Goal: Task Accomplishment & Management: Use online tool/utility

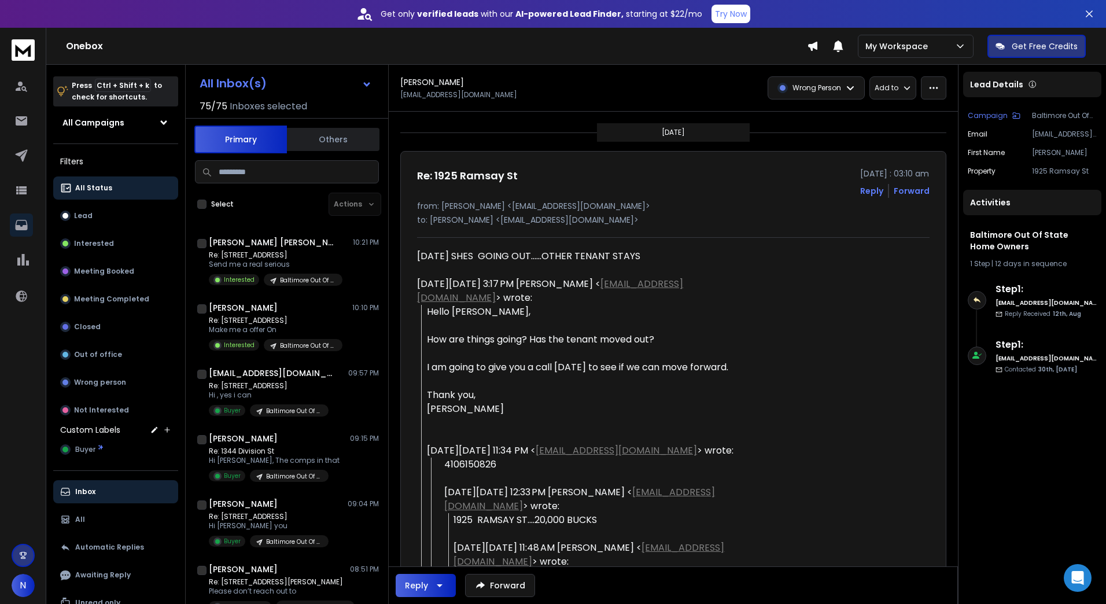
scroll to position [463, 0]
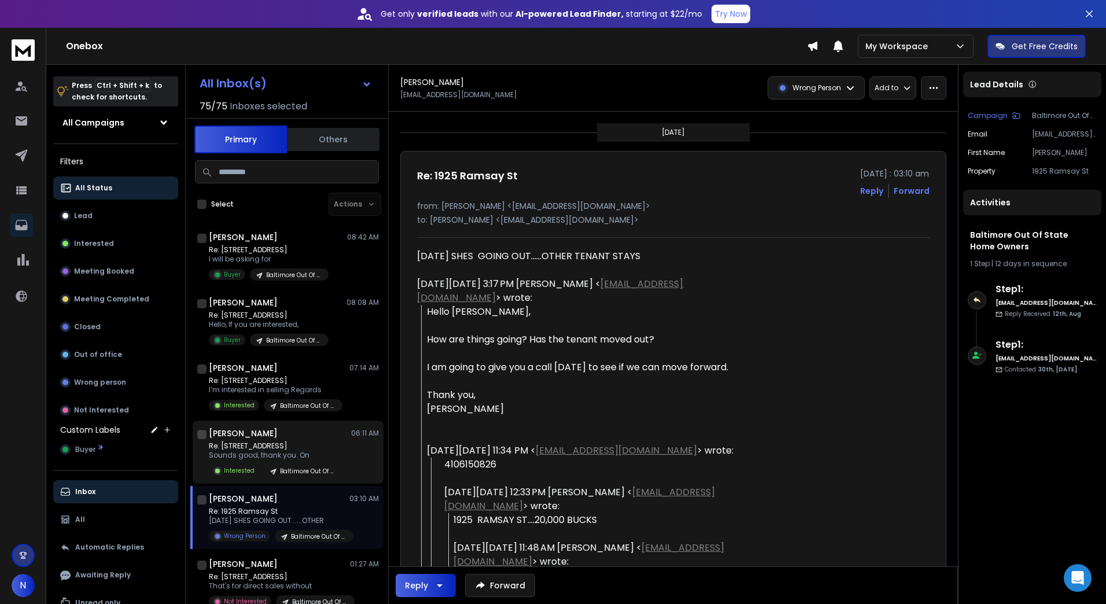
click at [342, 440] on div "[PERSON_NAME] 06:11 AM Re: [STREET_ADDRESS] Sounds good, thank you. On Interest…" at bounding box center [294, 452] width 170 height 49
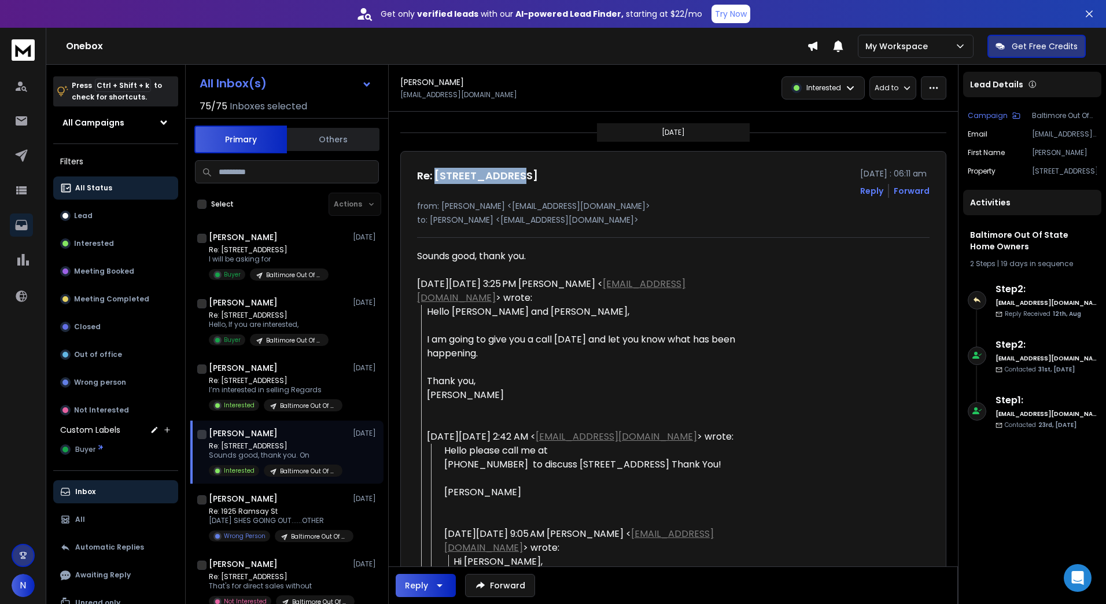
drag, startPoint x: 507, startPoint y: 176, endPoint x: 436, endPoint y: 178, distance: 70.6
click at [436, 178] on div "Re: [STREET_ADDRESS] [DATE] : 06:11 am Reply Forward" at bounding box center [673, 183] width 513 height 30
copy h1 "[STREET_ADDRESS]"
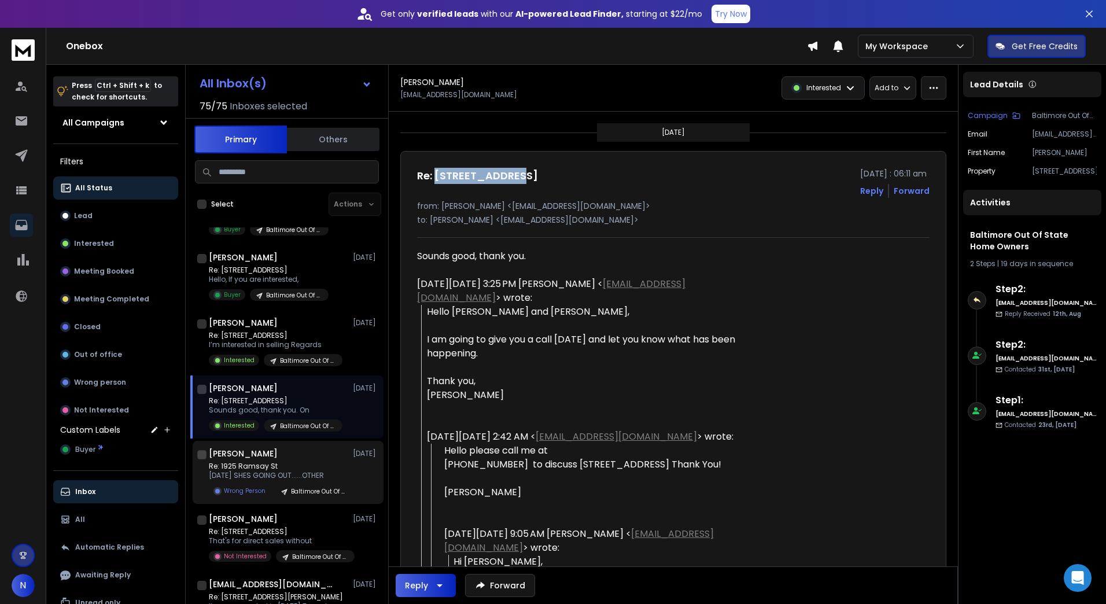
scroll to position [521, 0]
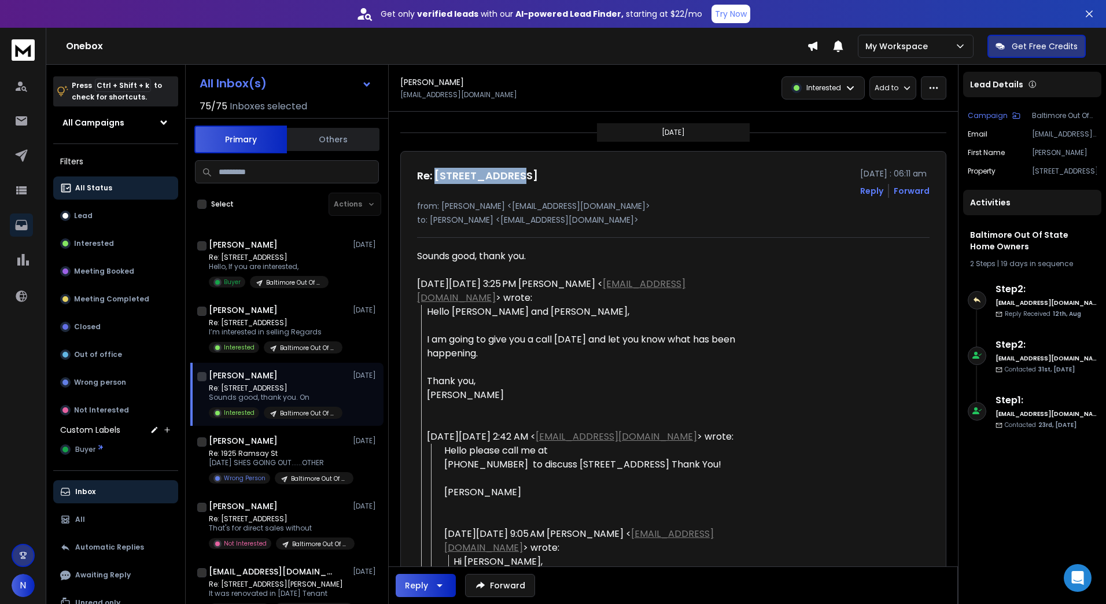
copy h1 "[STREET_ADDRESS]"
drag, startPoint x: 511, startPoint y: 466, endPoint x: 446, endPoint y: 469, distance: 65.4
click at [446, 469] on div "[PHONE_NUMBER] to discuss [STREET_ADDRESS] Thank You!" at bounding box center [599, 465] width 311 height 14
copy div "[PHONE_NUMBER]"
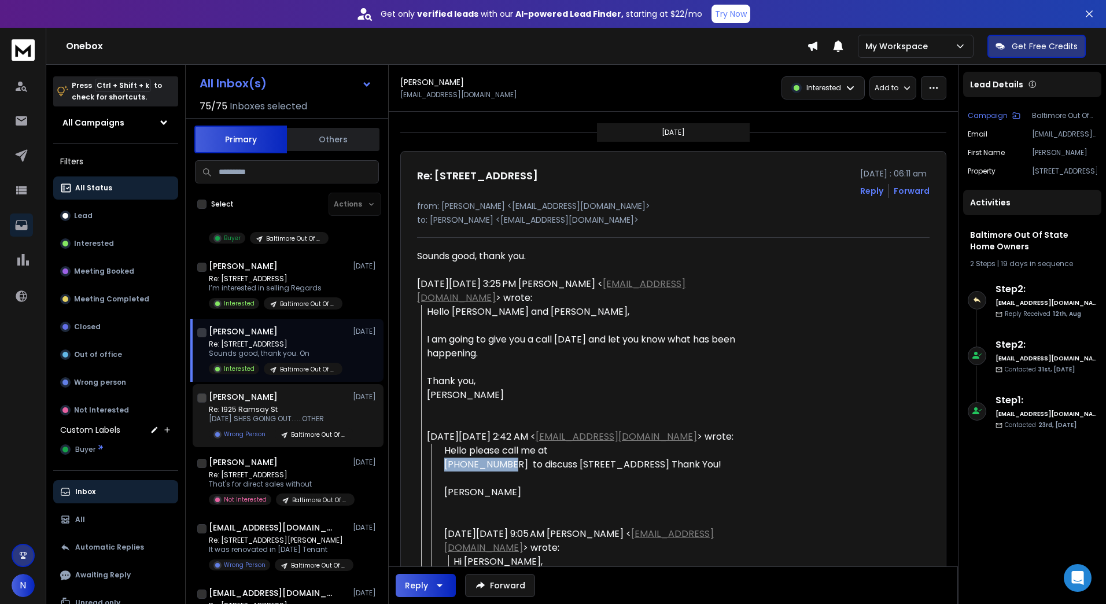
scroll to position [579, 0]
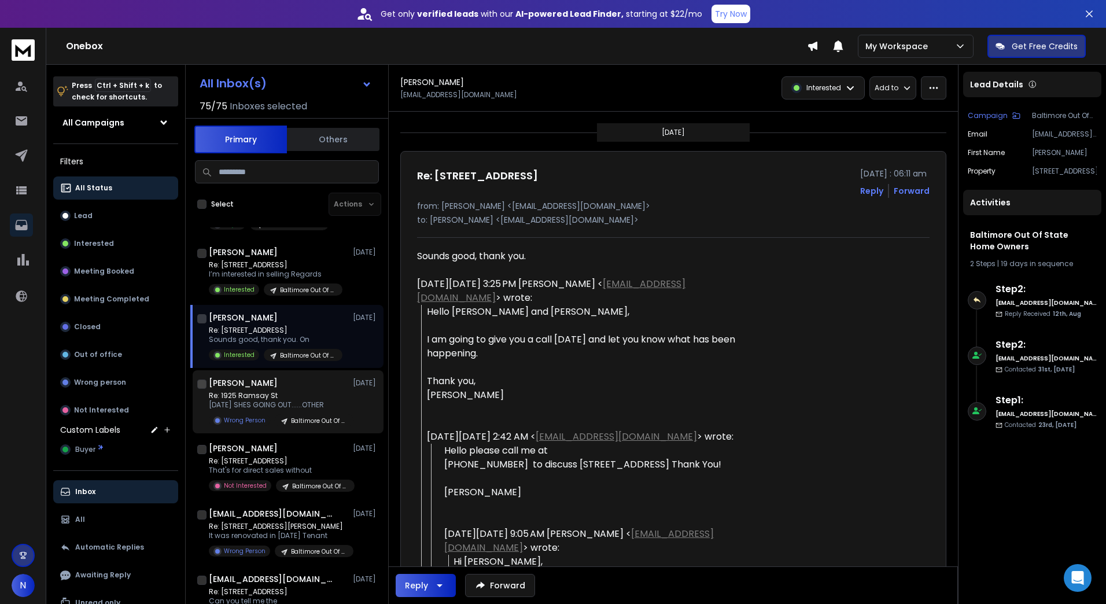
click at [317, 401] on p "[DATE] SHES GOING OUT......OTHER" at bounding box center [278, 404] width 139 height 9
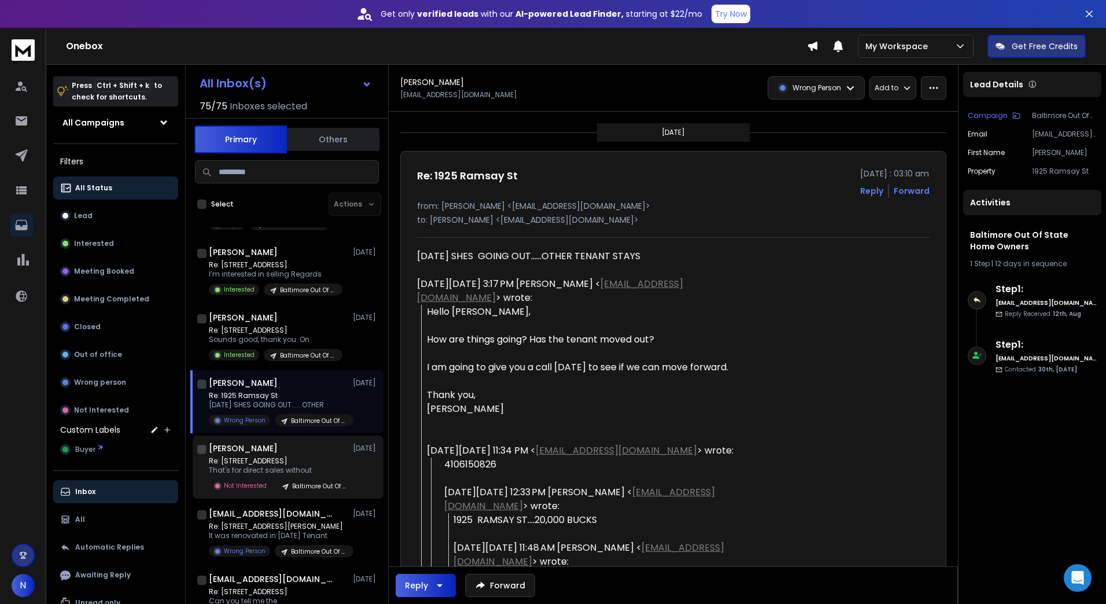
click at [301, 472] on p "That's for direct sales without" at bounding box center [278, 470] width 139 height 9
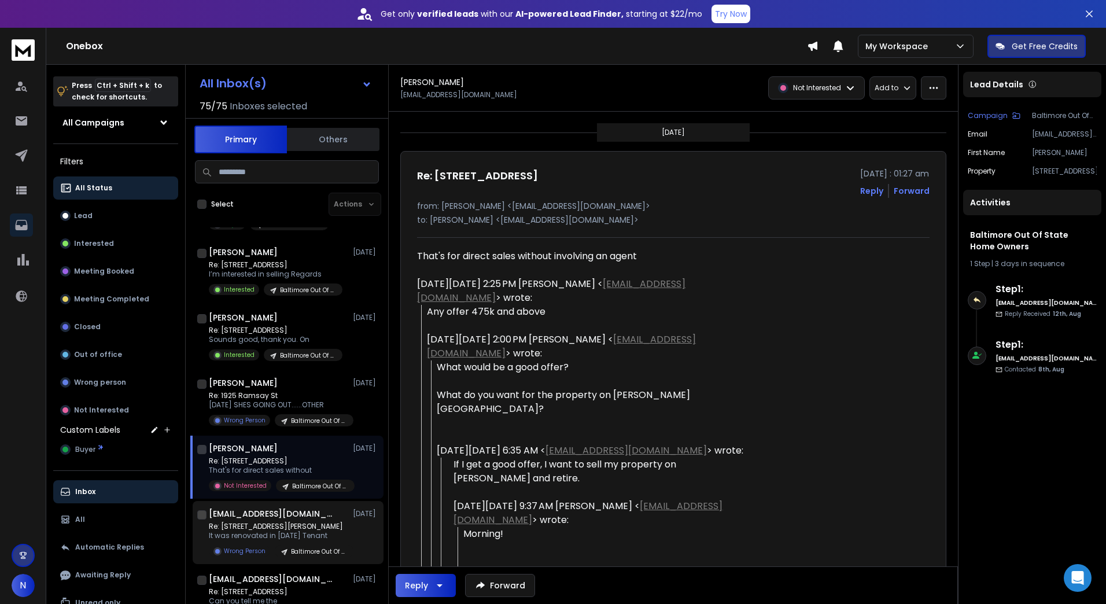
click at [301, 527] on p "Re: [STREET_ADDRESS][PERSON_NAME]" at bounding box center [278, 526] width 139 height 9
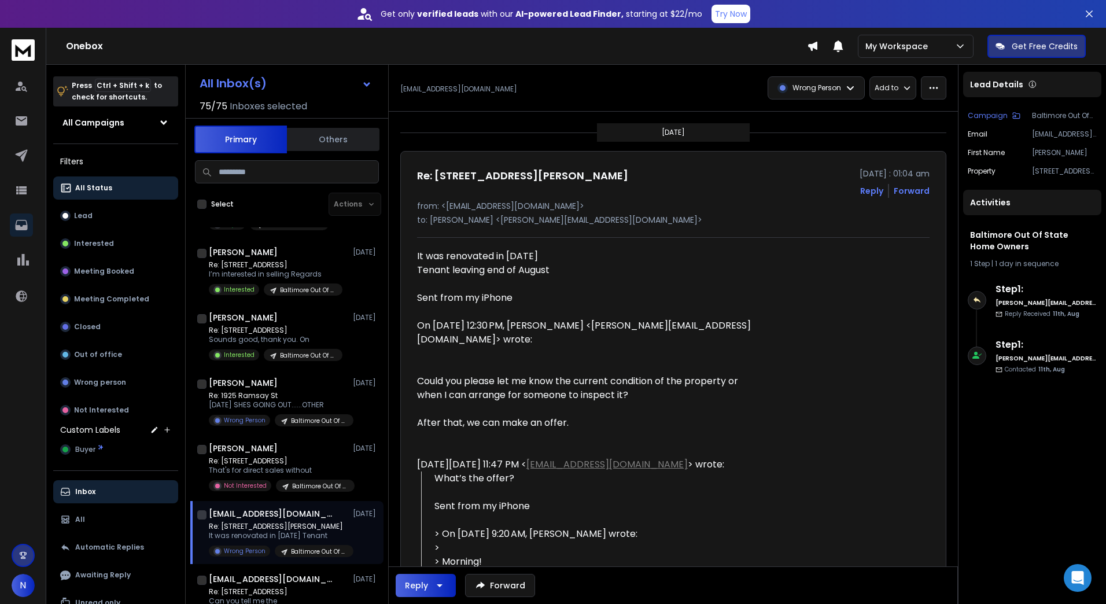
click at [294, 175] on input at bounding box center [287, 171] width 184 height 23
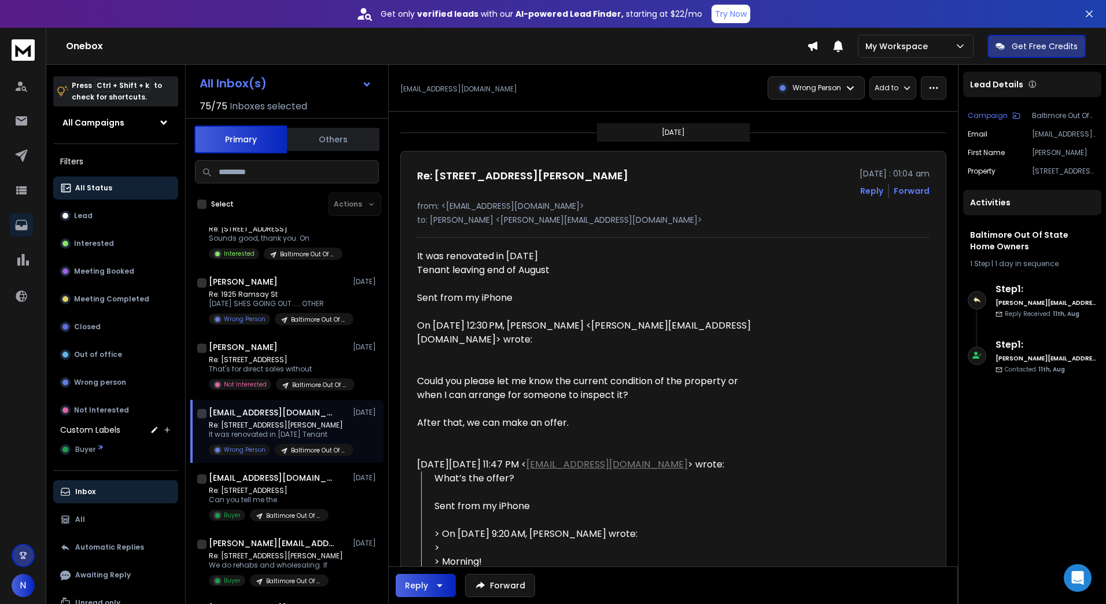
scroll to position [694, 0]
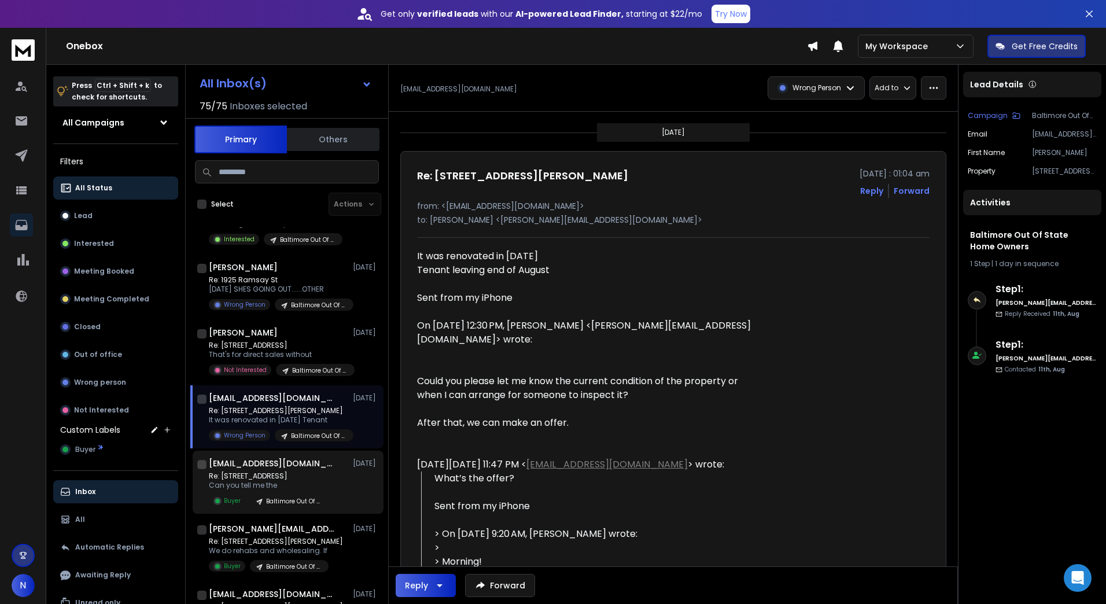
click at [312, 476] on p "Re: [STREET_ADDRESS]" at bounding box center [269, 476] width 120 height 9
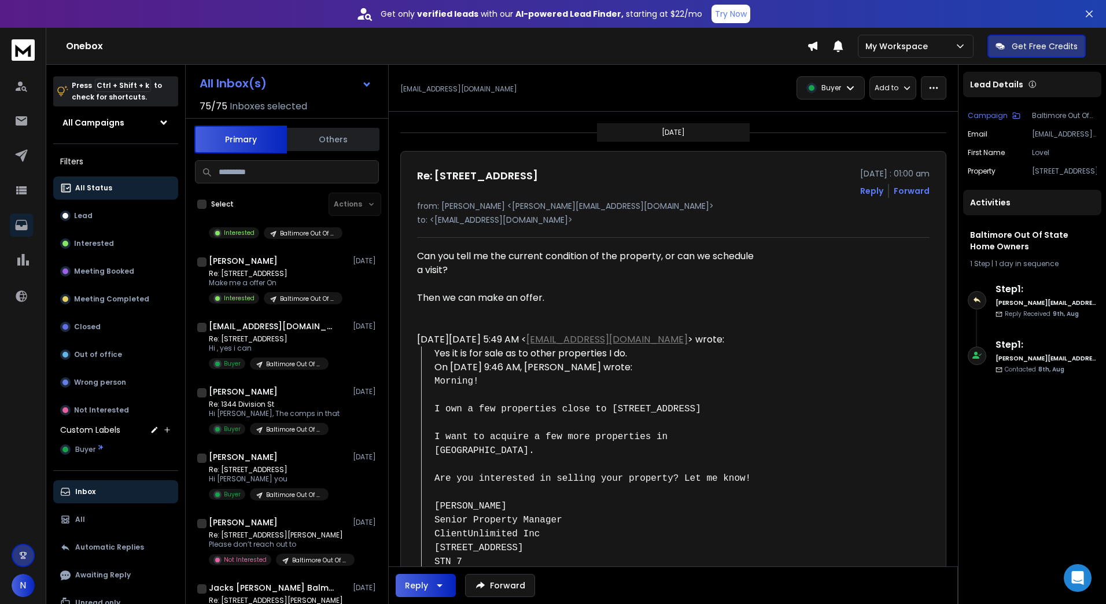
scroll to position [0, 0]
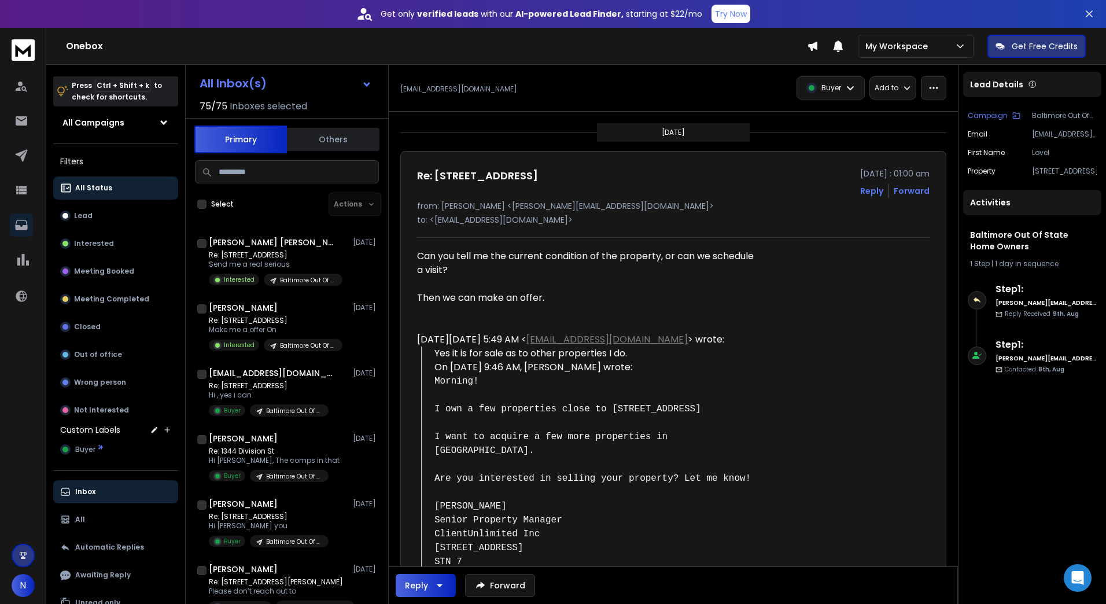
click at [286, 174] on input at bounding box center [287, 171] width 184 height 23
paste input "**********"
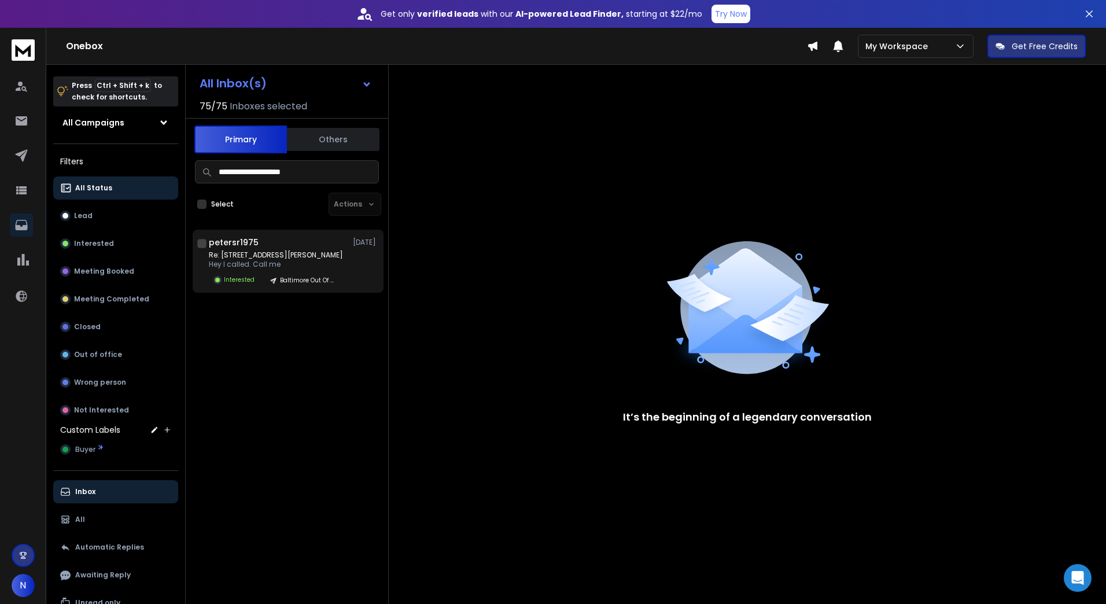
click at [259, 247] on div "petersr1975 [DATE]" at bounding box center [294, 243] width 170 height 12
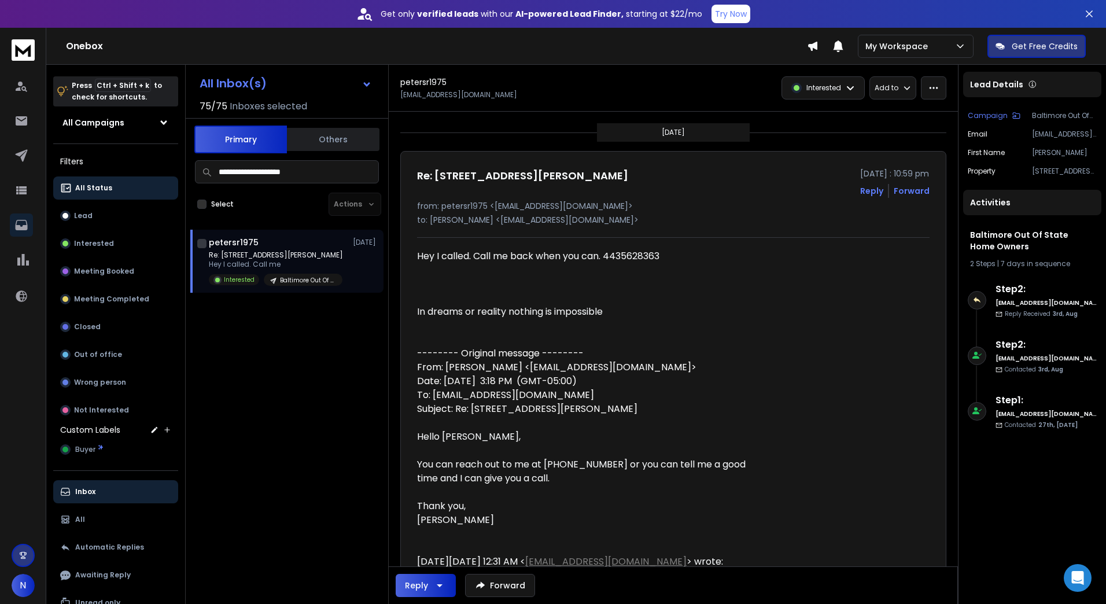
click at [338, 170] on input "**********" at bounding box center [287, 171] width 184 height 23
click at [338, 169] on input "**********" at bounding box center [287, 171] width 184 height 23
paste input "**"
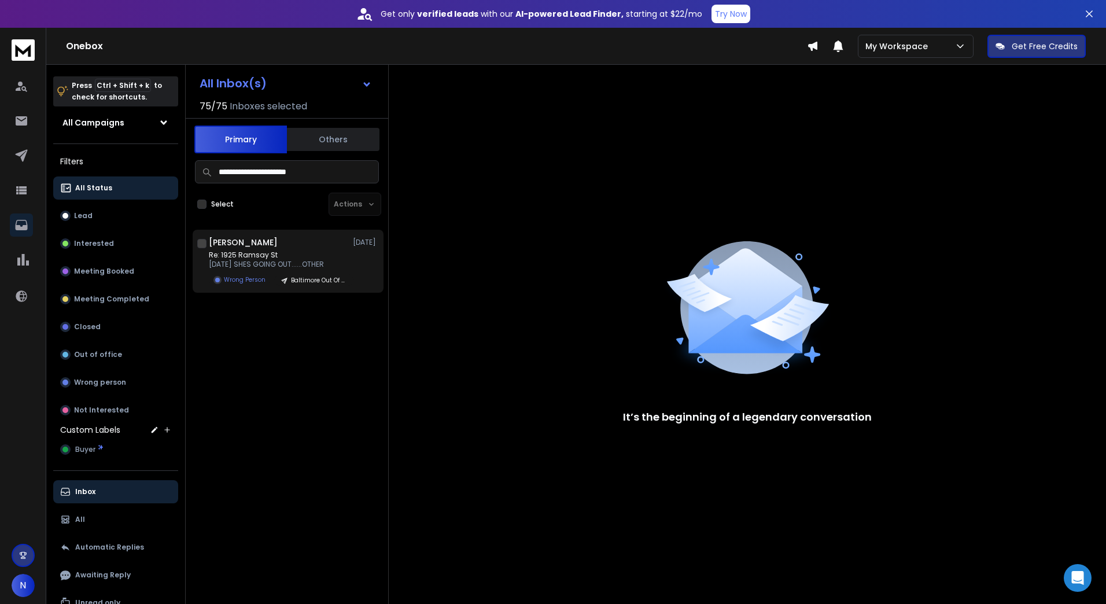
click at [259, 258] on p "Re: 1925 Ramsay St" at bounding box center [278, 255] width 139 height 9
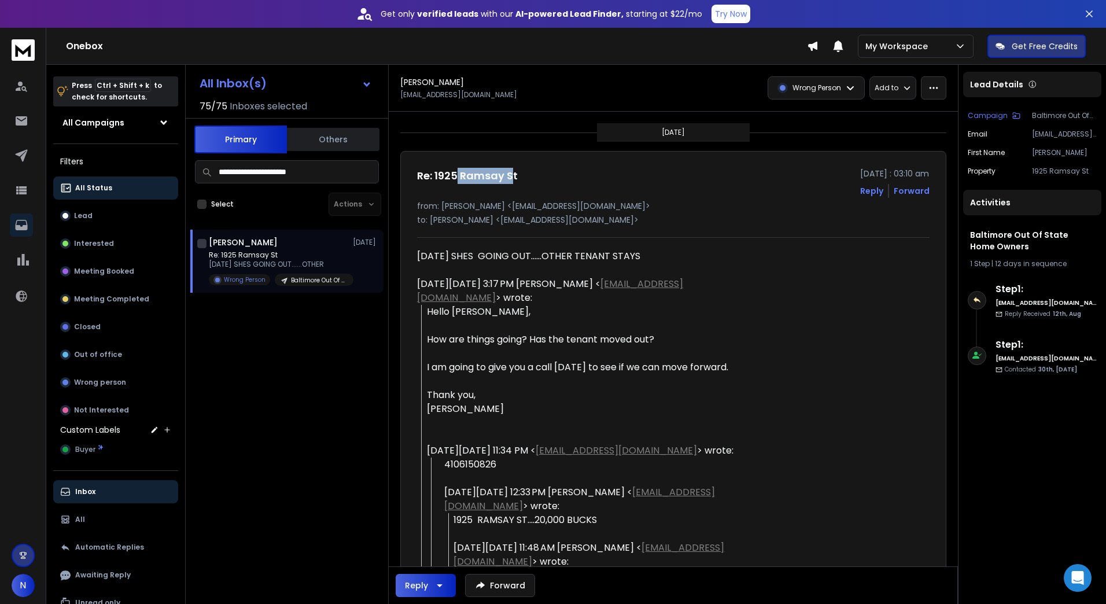
drag, startPoint x: 515, startPoint y: 176, endPoint x: 467, endPoint y: 176, distance: 47.4
click at [460, 176] on h1 "Re: 1925 Ramsay St" at bounding box center [467, 176] width 101 height 16
click at [527, 174] on div "Re: 1925 Ramsay St [DATE] : 03:10 am Reply Forward" at bounding box center [673, 183] width 513 height 30
drag, startPoint x: 518, startPoint y: 175, endPoint x: 436, endPoint y: 176, distance: 82.2
click at [436, 176] on div "Re: 1925 Ramsay St [DATE] : 03:10 am Reply Forward" at bounding box center [673, 183] width 513 height 30
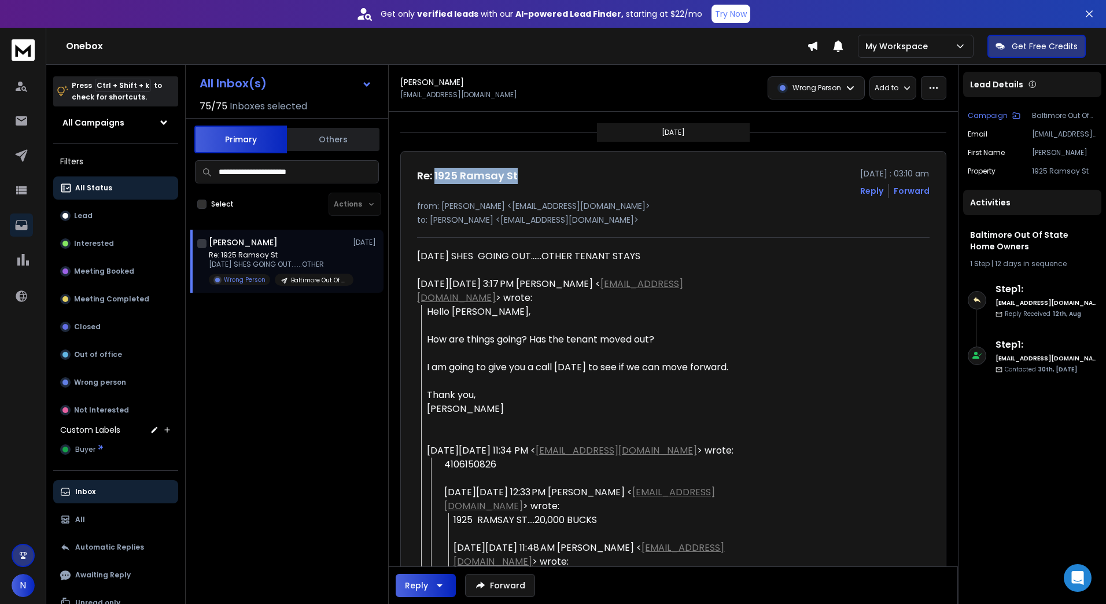
copy h1 "1925 Ramsay St"
click at [337, 167] on input "**********" at bounding box center [287, 171] width 184 height 23
paste input
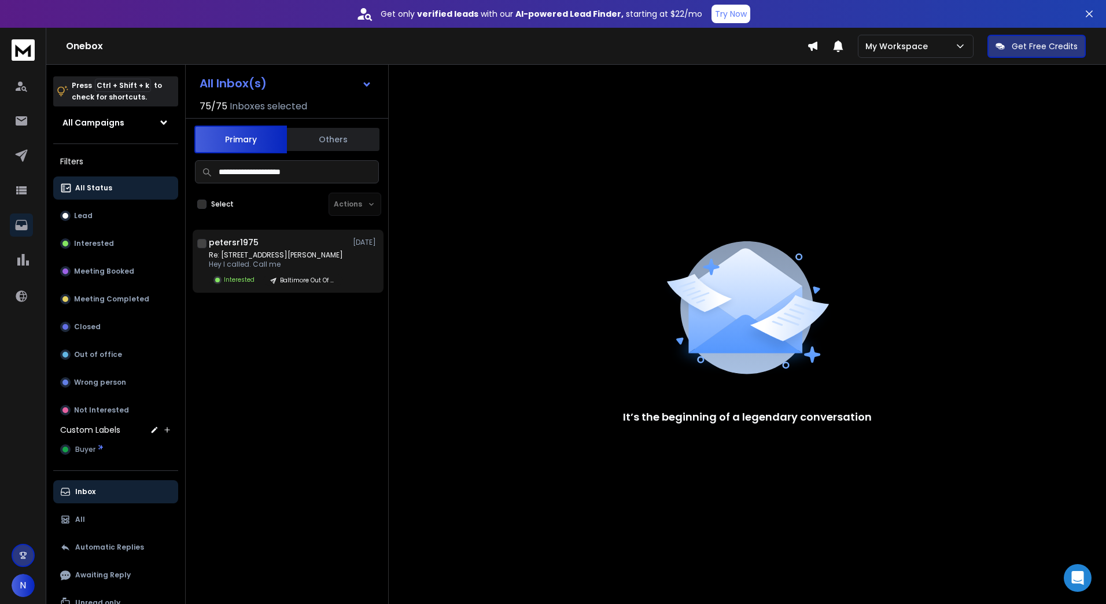
type input "**********"
click at [266, 266] on p "Hey I called. Call me" at bounding box center [276, 264] width 134 height 9
